Goal: Task Accomplishment & Management: Manage account settings

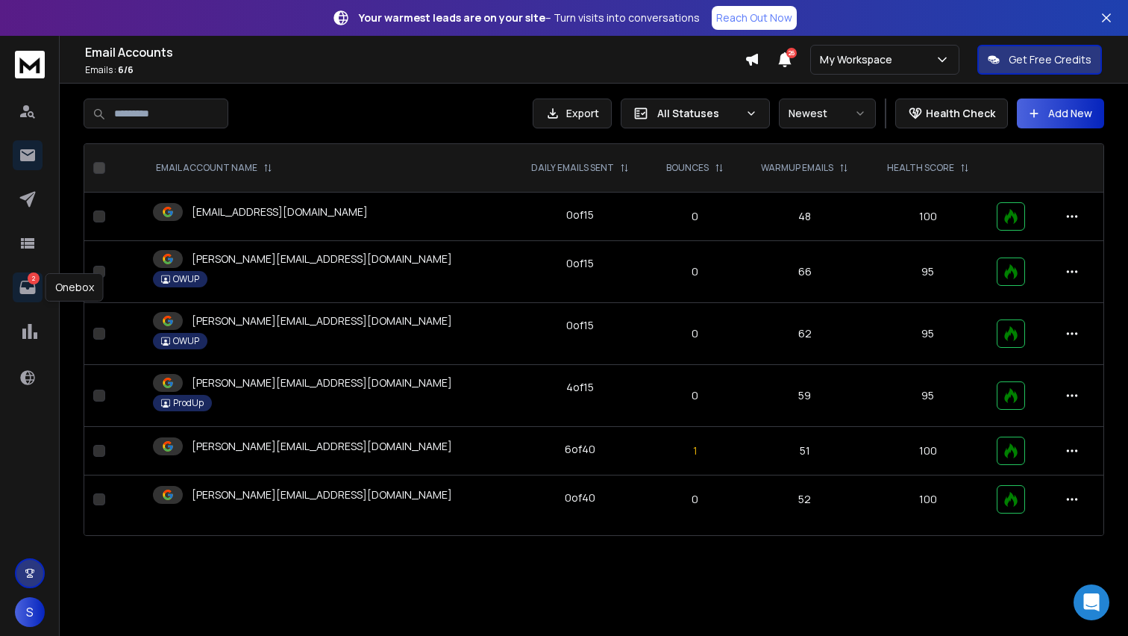
click at [34, 286] on icon at bounding box center [27, 287] width 16 height 13
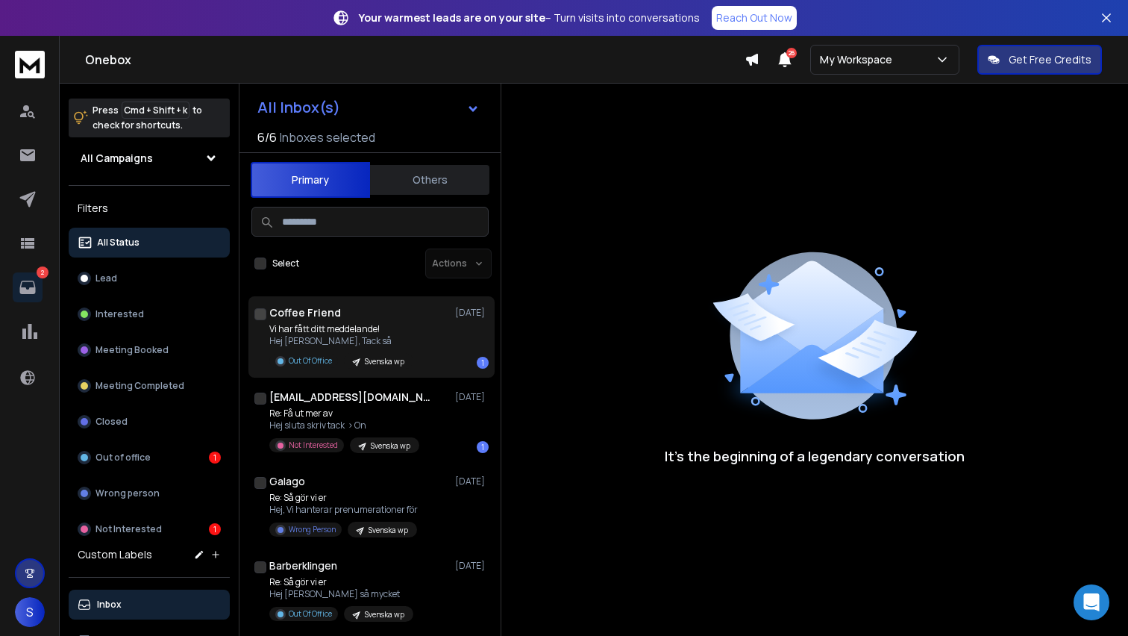
click at [403, 325] on p "Vi har fått ditt meddelande!" at bounding box center [341, 329] width 144 height 12
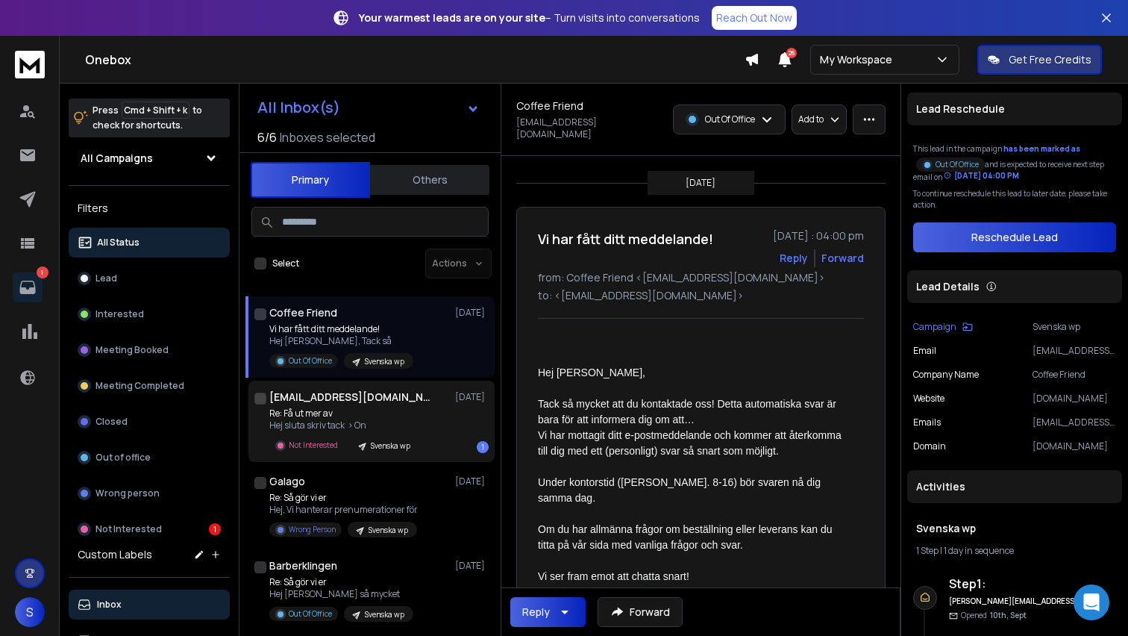
click at [390, 405] on div "Hej@cbdbuds.se 10 Sep Re: Få ut mer av Hej sluta skriv tack > On Not Interested…" at bounding box center [378, 421] width 219 height 63
